Goal: Task Accomplishment & Management: Manage account settings

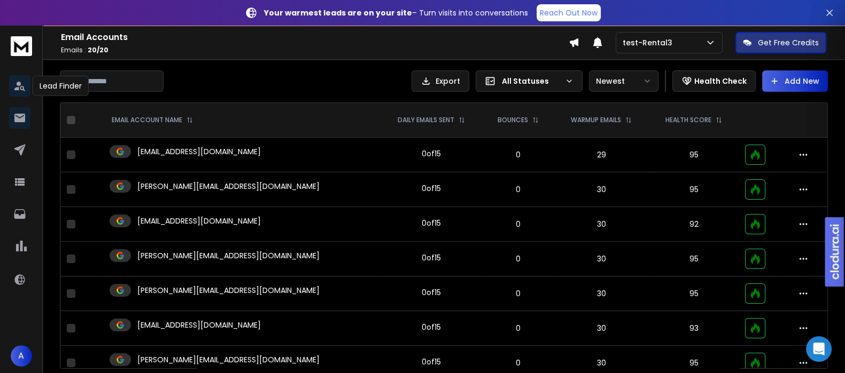
click at [20, 89] on icon at bounding box center [19, 88] width 11 height 5
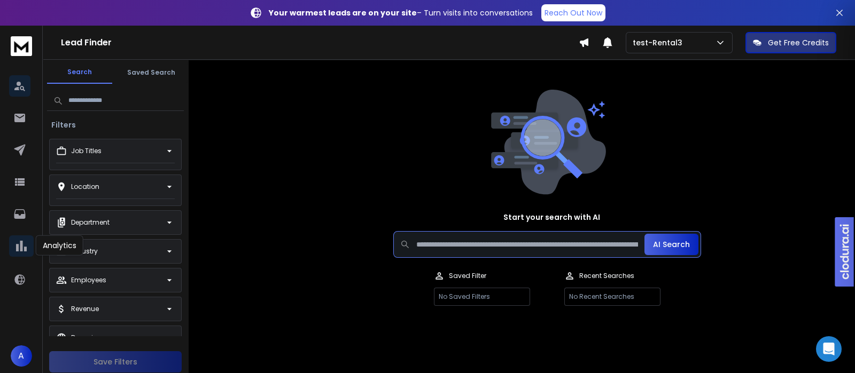
click at [19, 243] on icon at bounding box center [21, 246] width 16 height 16
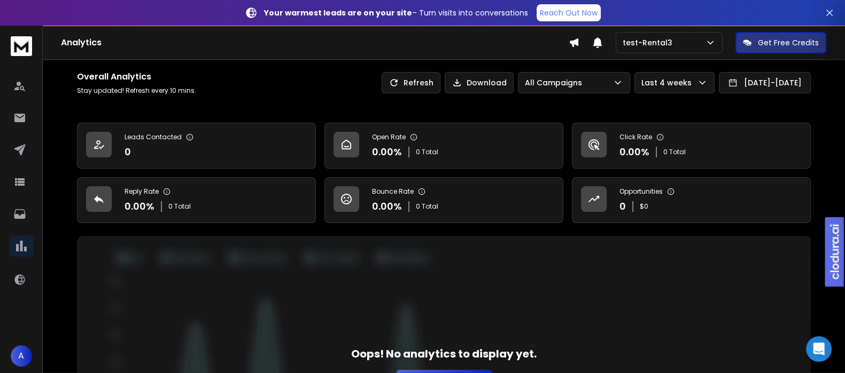
scroll to position [128, 0]
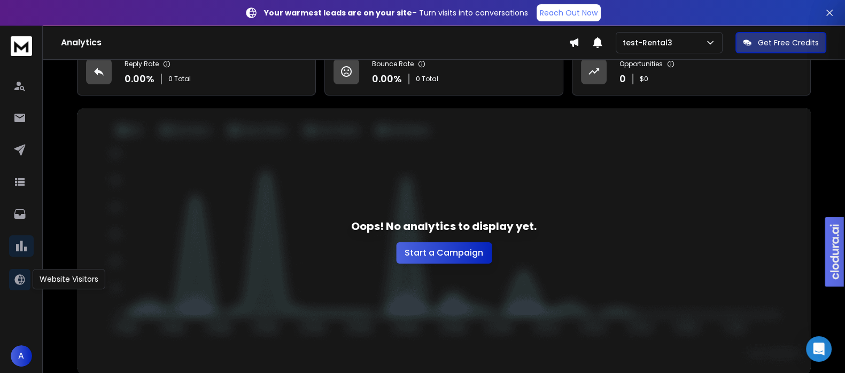
click at [19, 284] on icon at bounding box center [19, 279] width 13 height 13
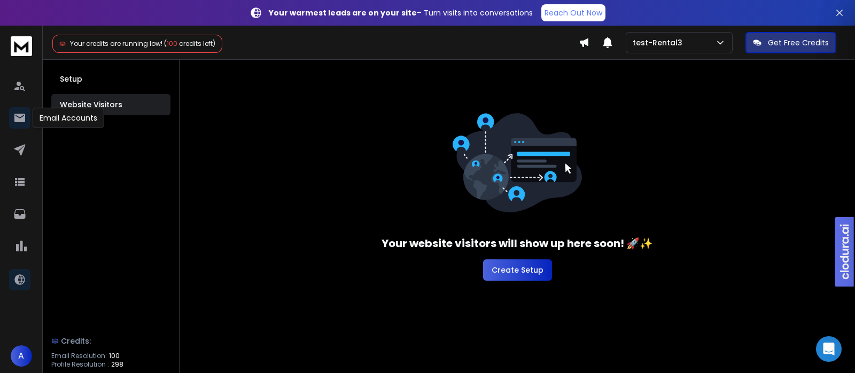
click at [21, 117] on icon at bounding box center [19, 118] width 13 height 13
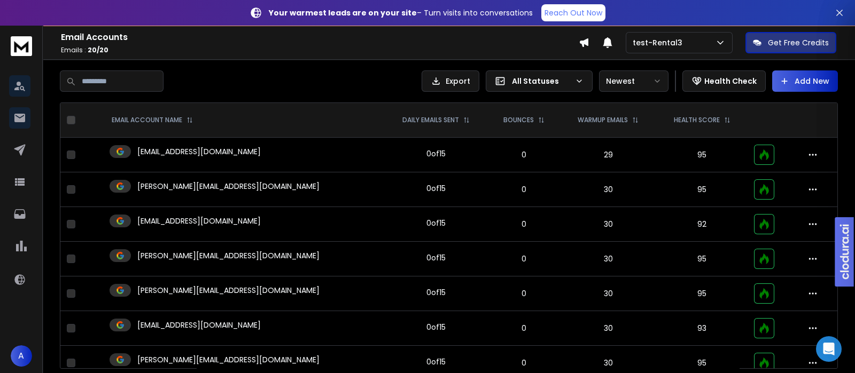
click at [19, 89] on icon at bounding box center [19, 86] width 13 height 13
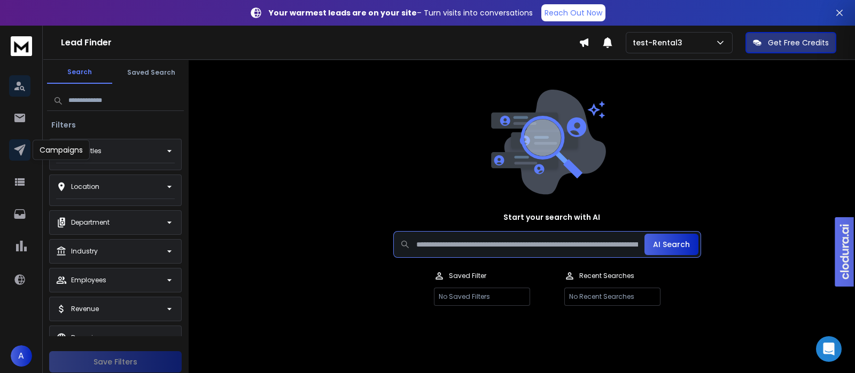
click at [20, 149] on icon at bounding box center [19, 150] width 13 height 13
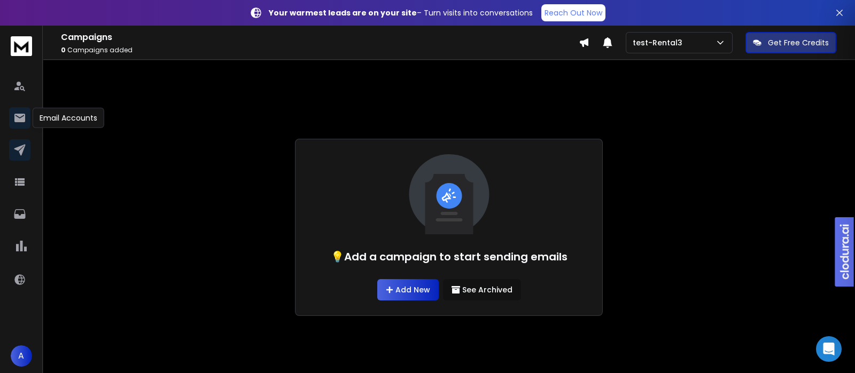
click at [17, 112] on icon at bounding box center [19, 118] width 13 height 13
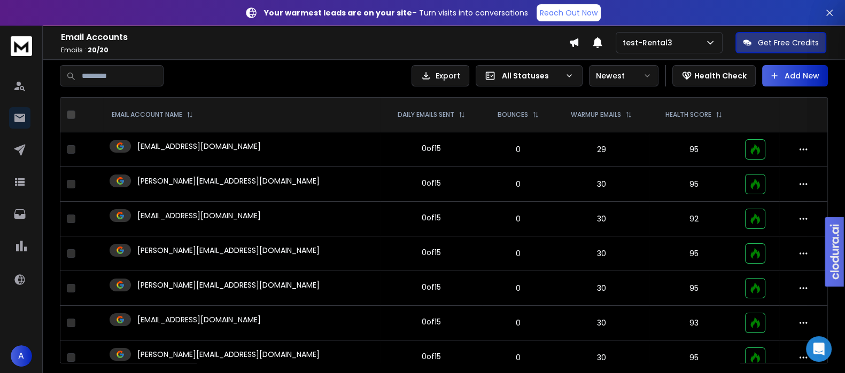
scroll to position [6, 0]
click at [20, 350] on span "A" at bounding box center [21, 356] width 21 height 21
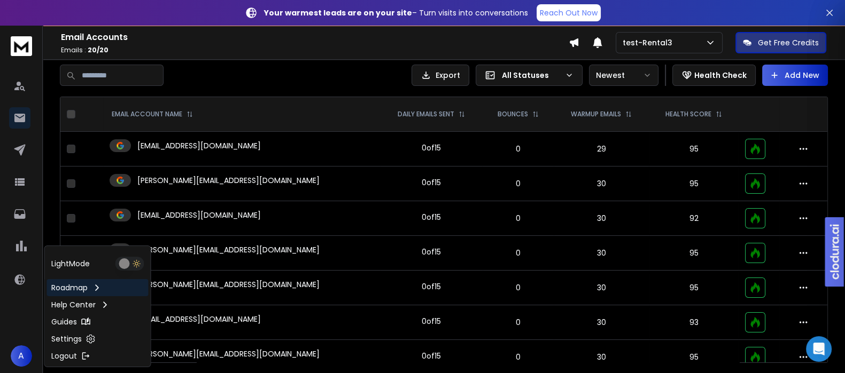
click at [20, 350] on span "A" at bounding box center [21, 356] width 21 height 21
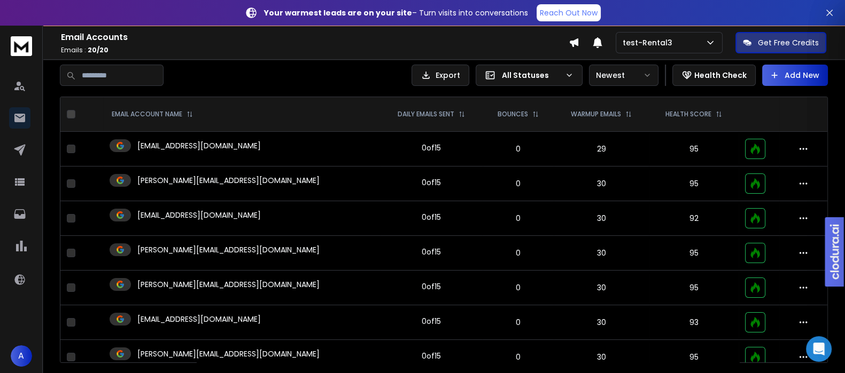
click at [20, 50] on img at bounding box center [21, 46] width 21 height 20
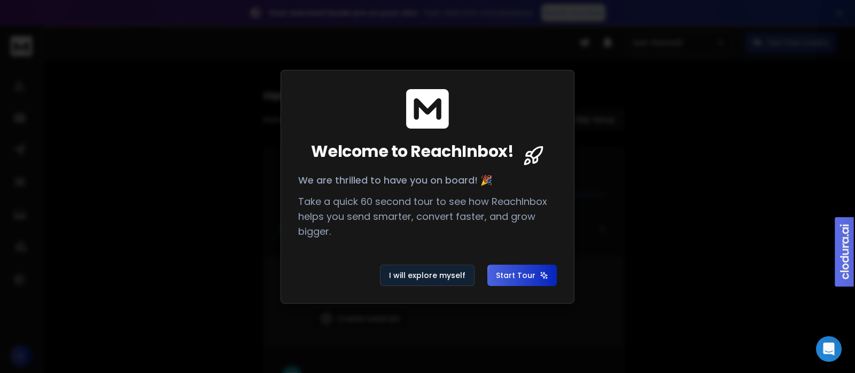
click at [427, 285] on button "I will explore myself" at bounding box center [427, 275] width 95 height 21
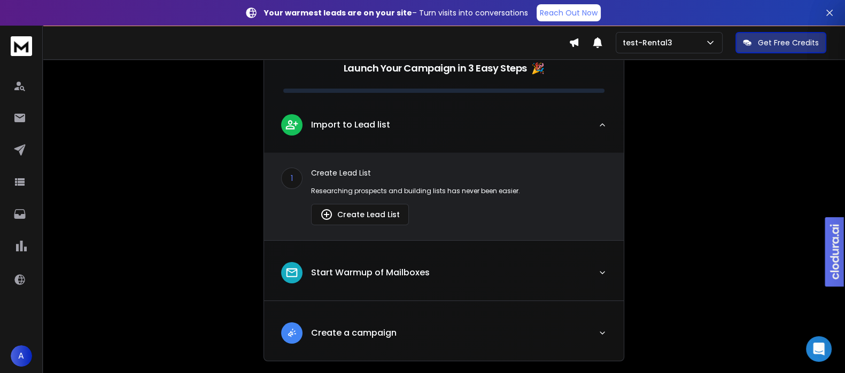
scroll to position [120, 0]
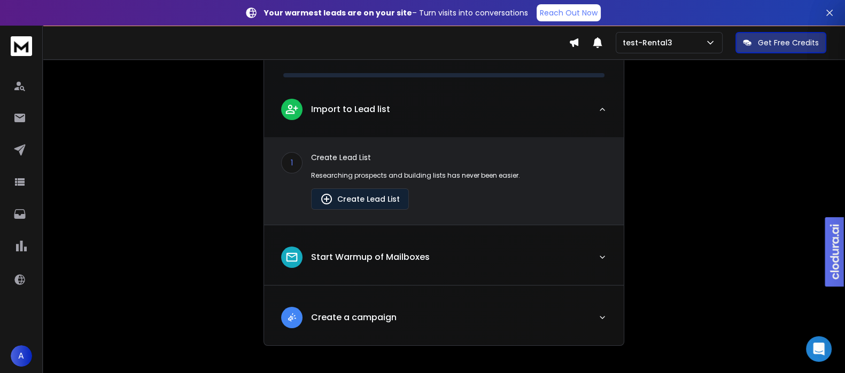
click at [364, 200] on button "Create Lead List" at bounding box center [360, 199] width 98 height 21
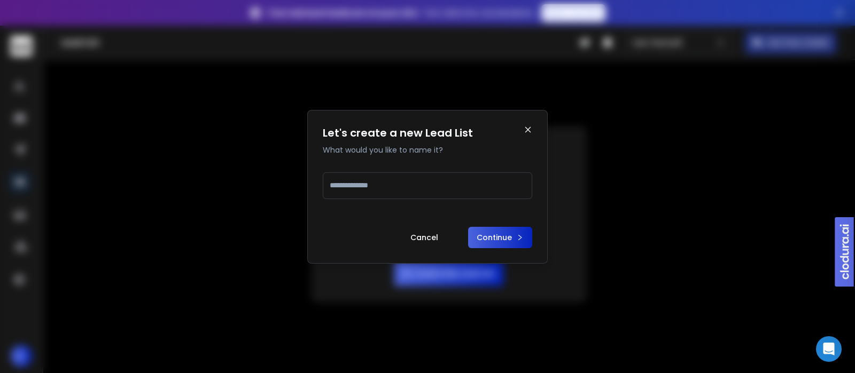
click at [380, 179] on input at bounding box center [427, 186] width 209 height 27
click at [663, 201] on div "Let's create a new Lead List What would you like to name it? Cancel Continue" at bounding box center [427, 186] width 855 height 175
click at [422, 234] on button "Cancel" at bounding box center [424, 237] width 45 height 21
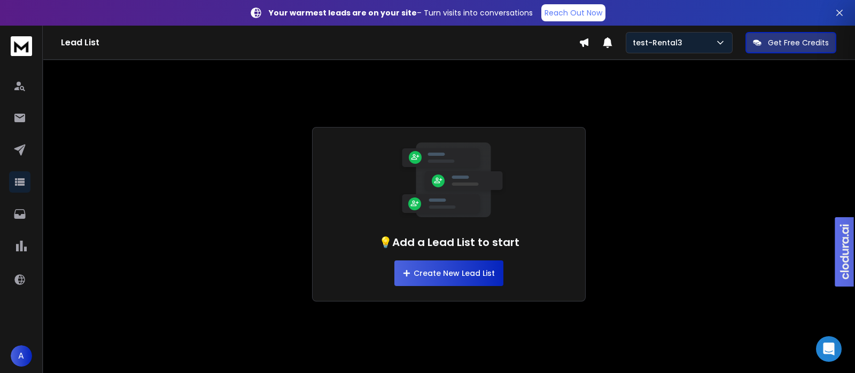
click at [676, 38] on p "test-Rental3" at bounding box center [659, 42] width 54 height 11
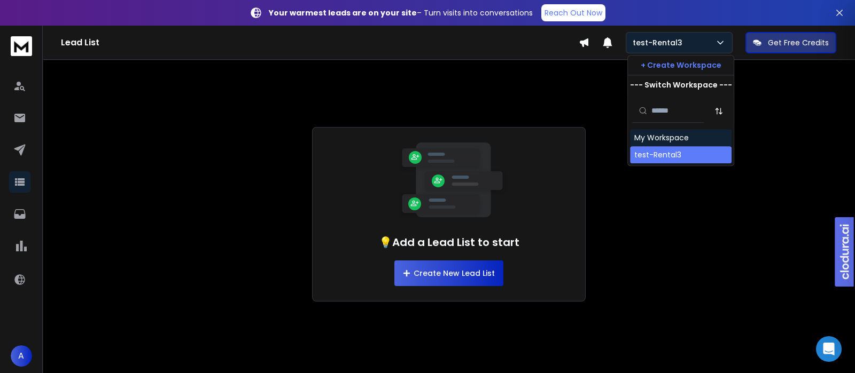
click at [676, 38] on p "test-Rental3" at bounding box center [659, 42] width 54 height 11
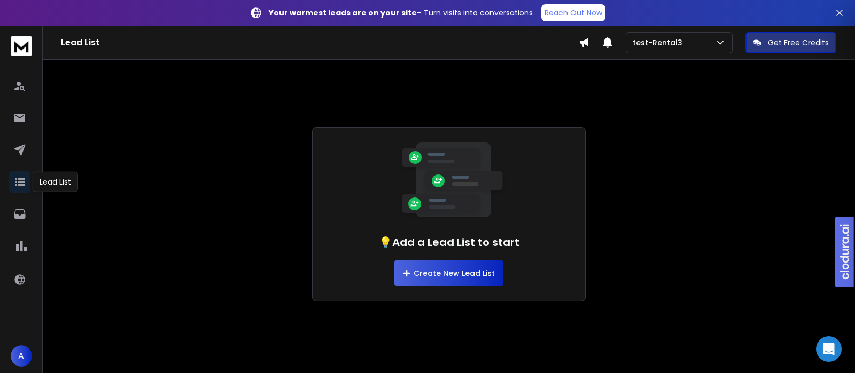
click at [17, 184] on icon at bounding box center [19, 182] width 13 height 13
click at [18, 183] on icon at bounding box center [19, 182] width 13 height 13
click at [18, 183] on icon at bounding box center [20, 181] width 10 height 7
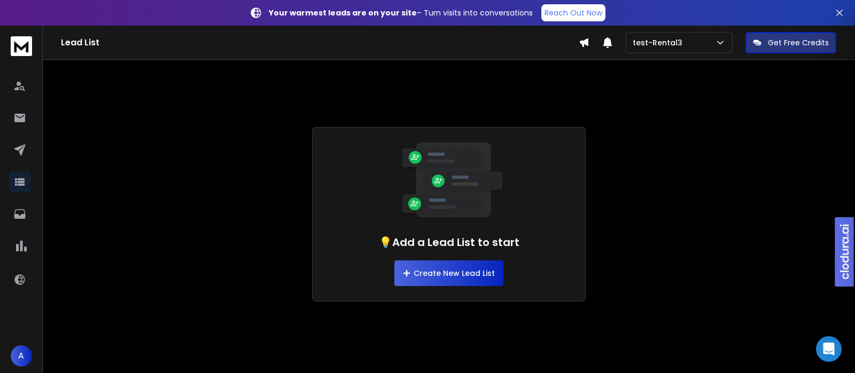
click at [18, 183] on icon at bounding box center [20, 181] width 10 height 7
click at [21, 150] on icon at bounding box center [19, 149] width 11 height 11
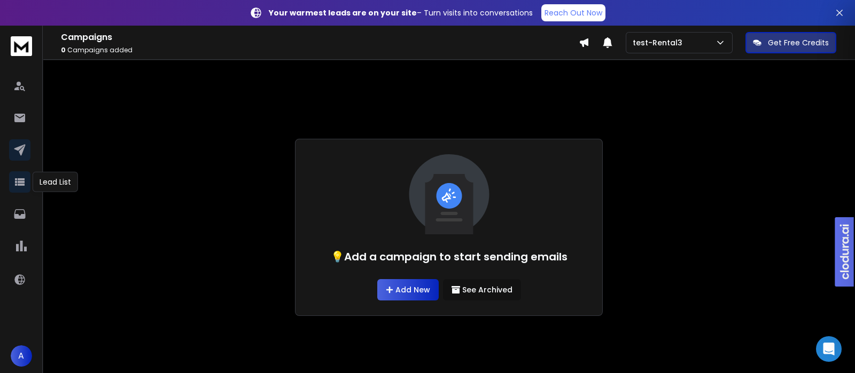
click at [16, 189] on link at bounding box center [19, 181] width 21 height 21
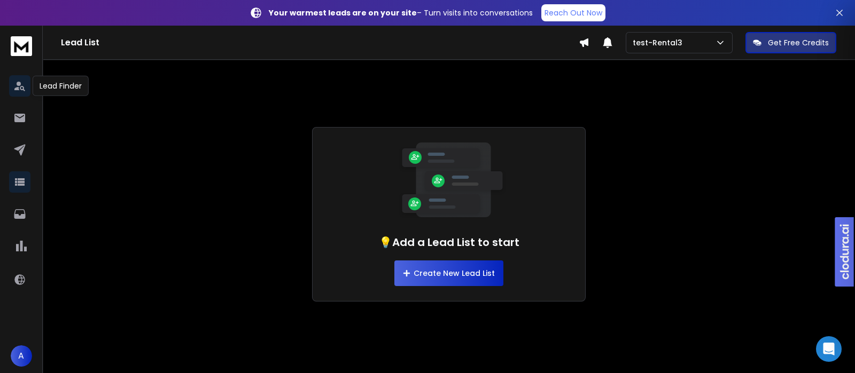
click at [19, 86] on icon at bounding box center [19, 86] width 13 height 13
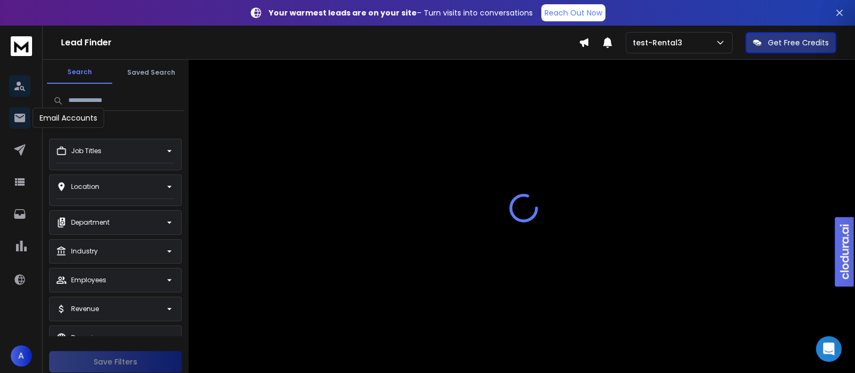
click at [21, 116] on icon at bounding box center [19, 118] width 13 height 13
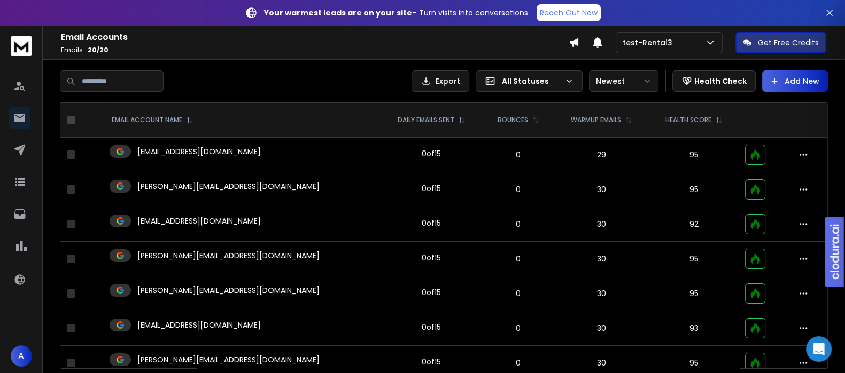
click at [827, 12] on icon at bounding box center [829, 13] width 10 height 10
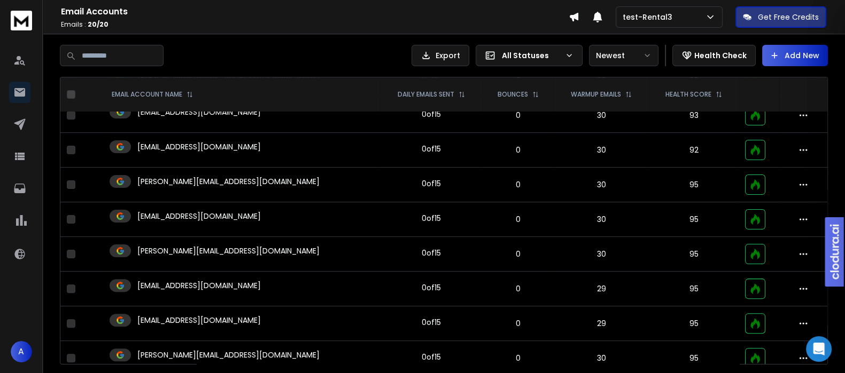
scroll to position [448, 0]
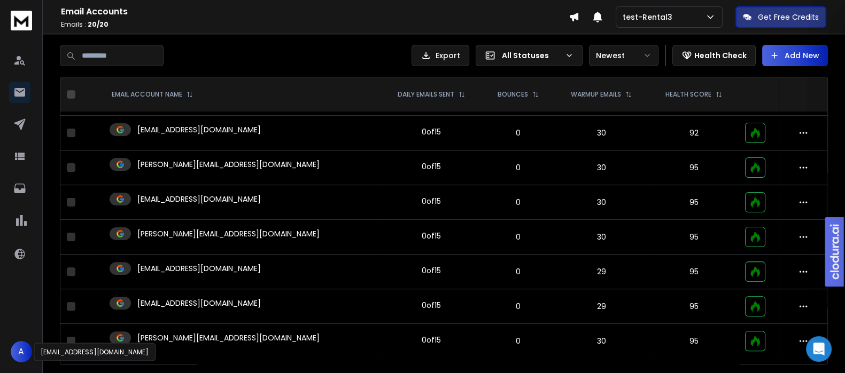
click at [20, 348] on span "A" at bounding box center [21, 351] width 21 height 21
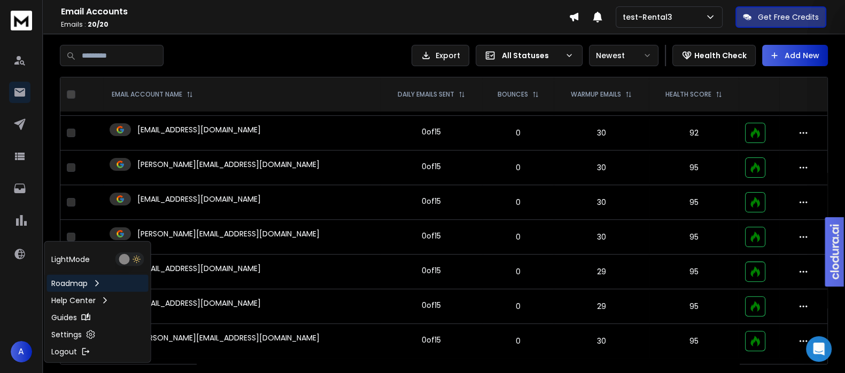
click at [139, 258] on icon at bounding box center [136, 259] width 9 height 9
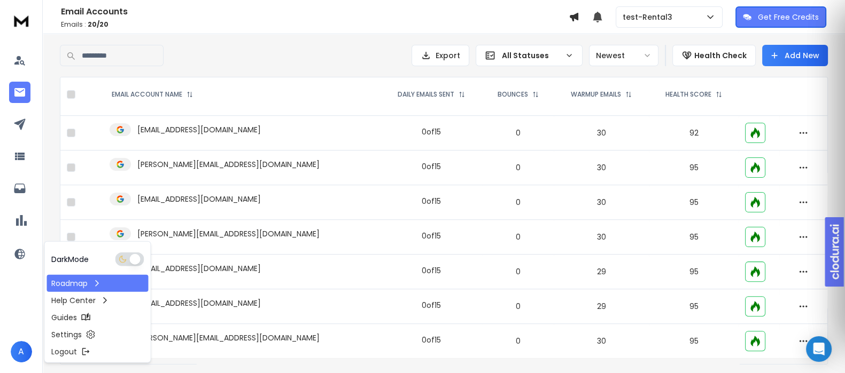
click at [122, 259] on icon at bounding box center [123, 259] width 9 height 9
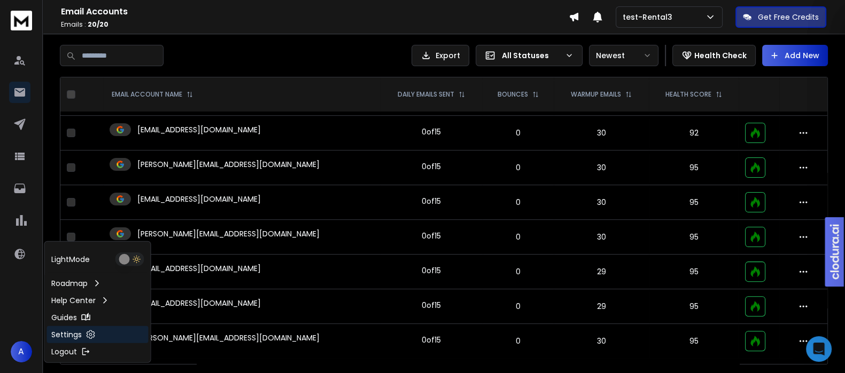
click at [84, 338] on div "Settings" at bounding box center [97, 334] width 101 height 17
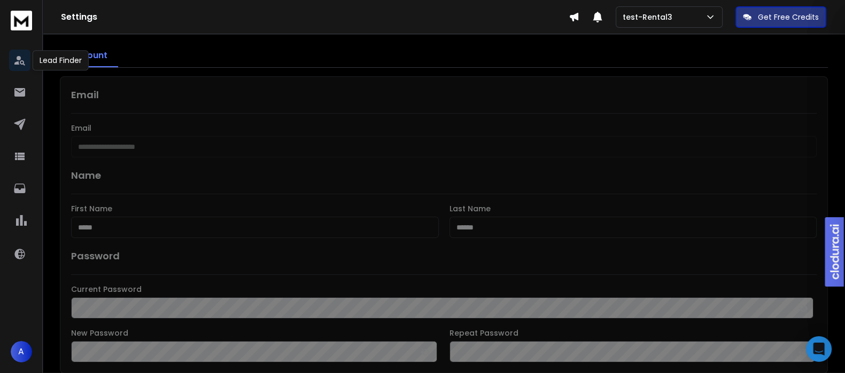
click at [18, 60] on circle at bounding box center [19, 58] width 4 height 4
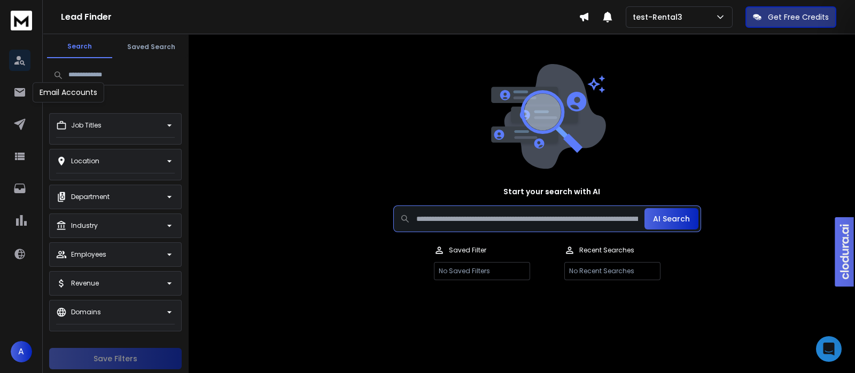
drag, startPoint x: 29, startPoint y: 97, endPoint x: 75, endPoint y: 17, distance: 92.4
click at [75, 17] on h1 "Lead Finder" at bounding box center [320, 17] width 518 height 13
click at [16, 20] on img at bounding box center [21, 21] width 21 height 20
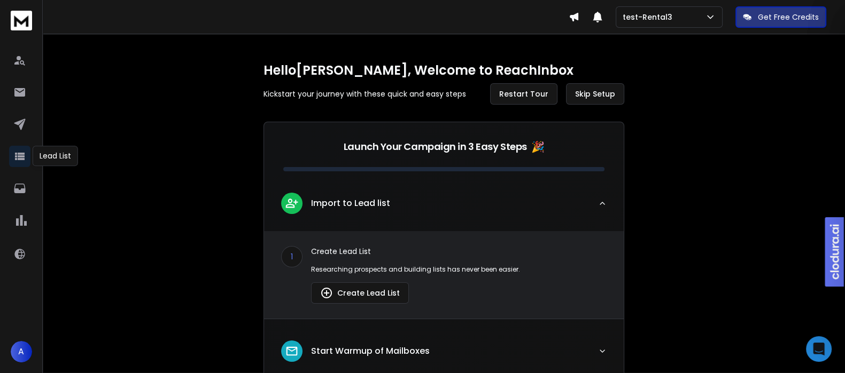
click at [26, 154] on icon at bounding box center [19, 156] width 13 height 13
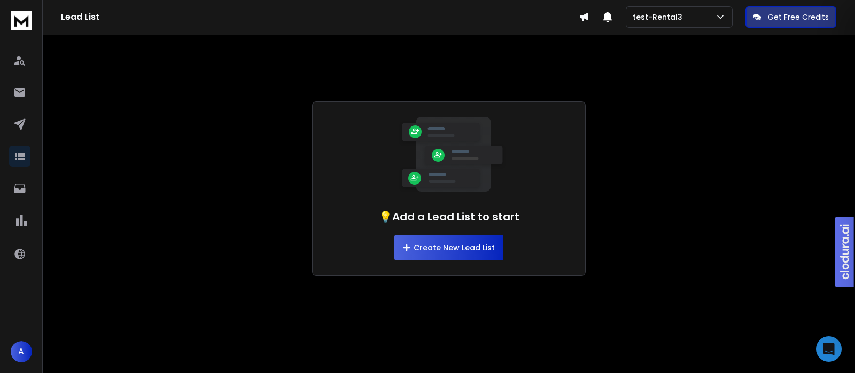
click at [447, 244] on button "Create New Lead List" at bounding box center [448, 248] width 109 height 26
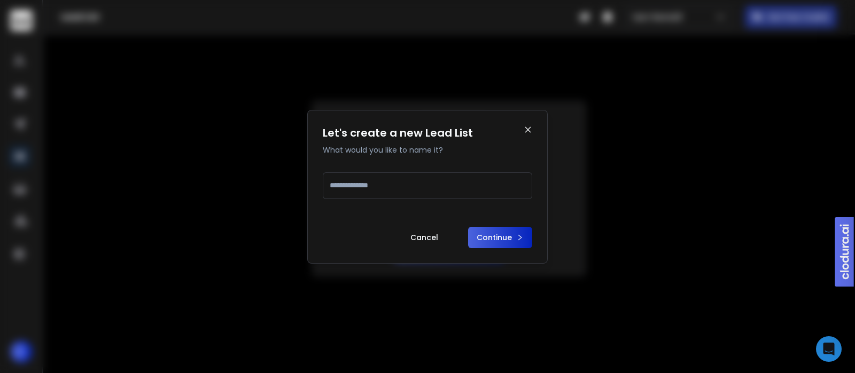
click at [373, 176] on input at bounding box center [427, 186] width 209 height 27
click at [524, 128] on div "Let's create a new Lead List What would you like to name it?" at bounding box center [427, 141] width 209 height 30
click at [524, 128] on icon at bounding box center [527, 130] width 9 height 9
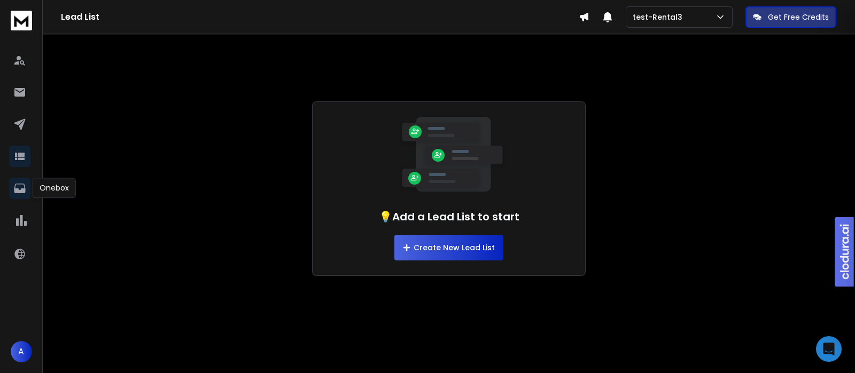
click at [22, 187] on icon at bounding box center [19, 188] width 13 height 13
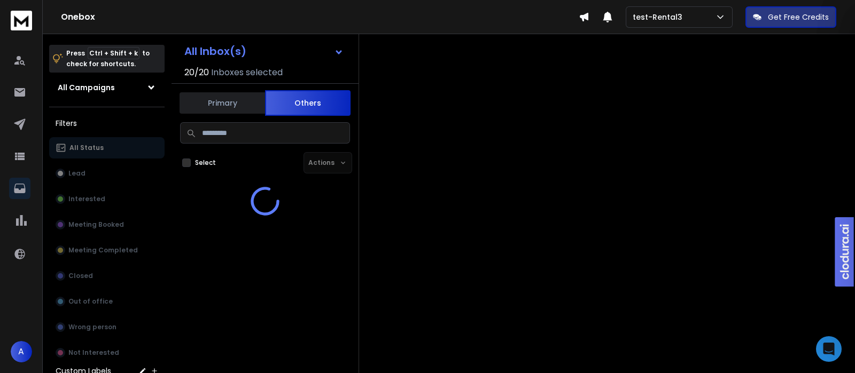
click at [321, 106] on button "Others" at bounding box center [307, 103] width 85 height 26
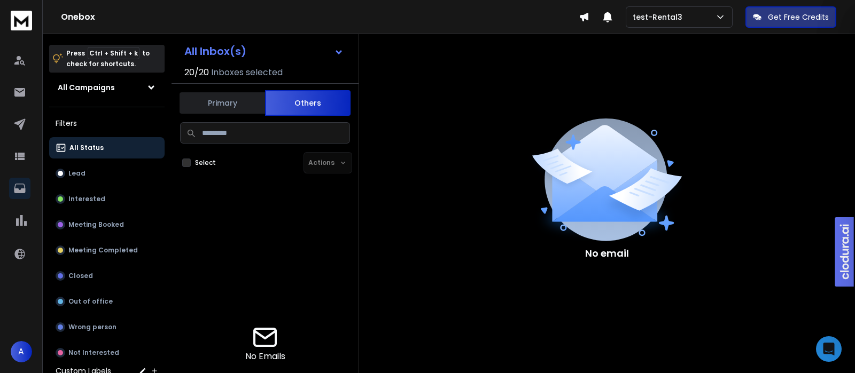
click at [229, 104] on button "Primary" at bounding box center [221, 103] width 85 height 24
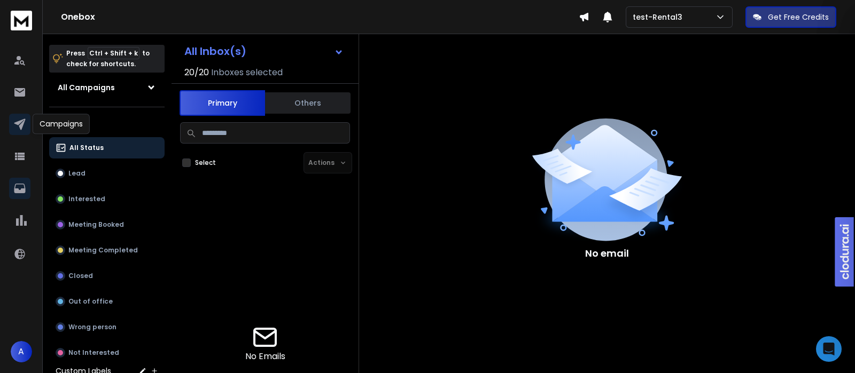
click at [13, 119] on icon at bounding box center [19, 124] width 13 height 13
